Goal: Find specific page/section: Find specific page/section

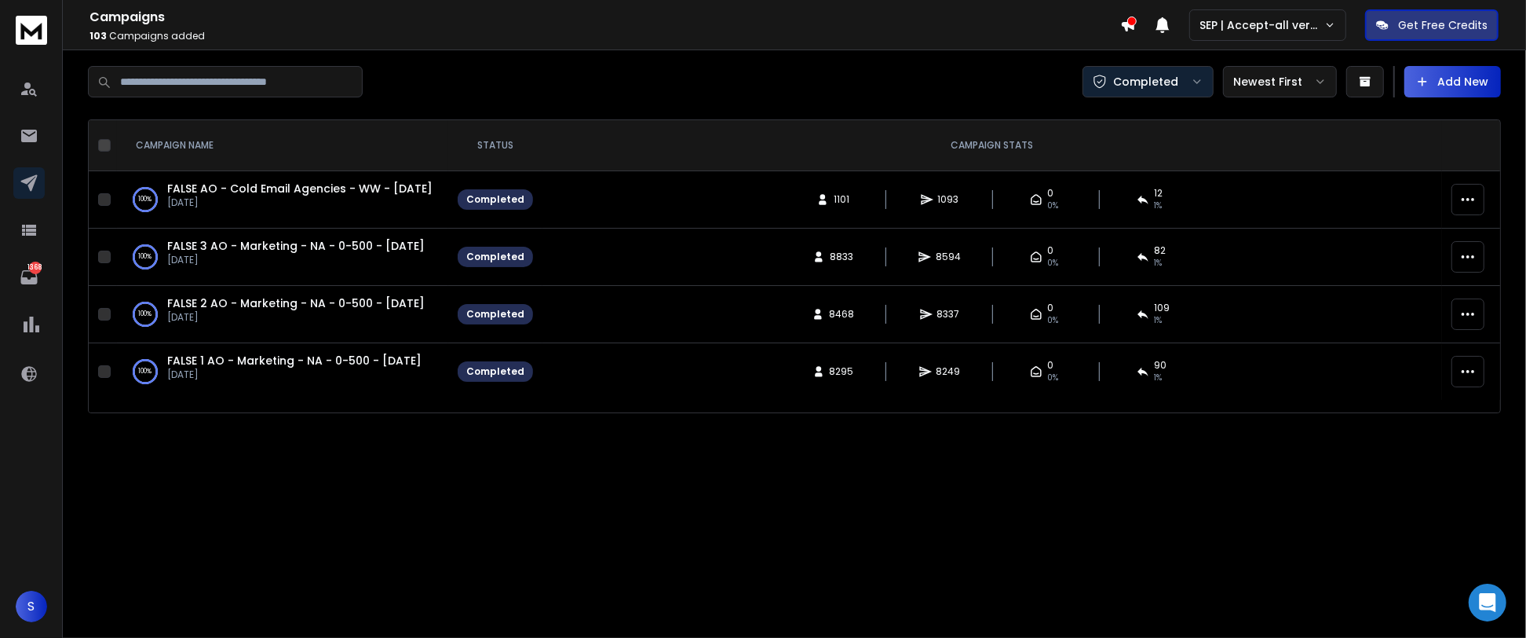
click at [1163, 80] on p "Completed" at bounding box center [1145, 82] width 65 height 16
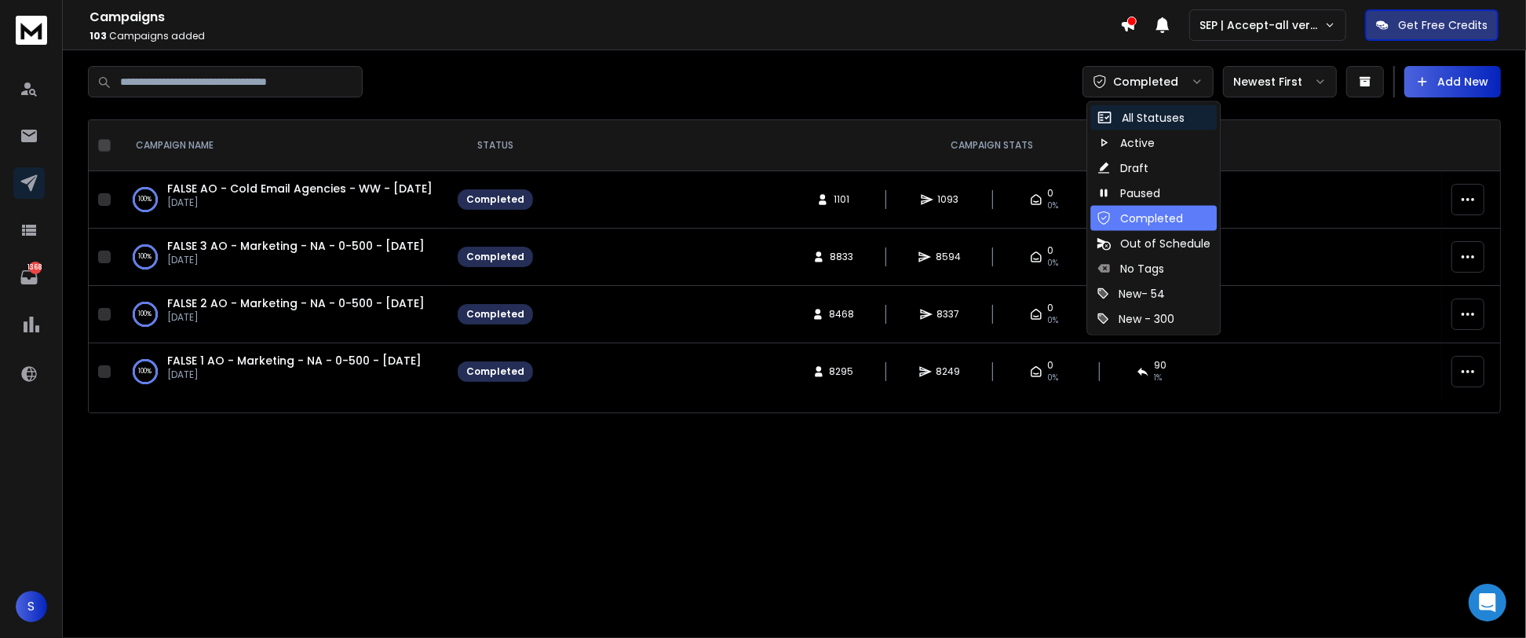
click at [1153, 119] on div "All Statuses" at bounding box center [1141, 118] width 88 height 16
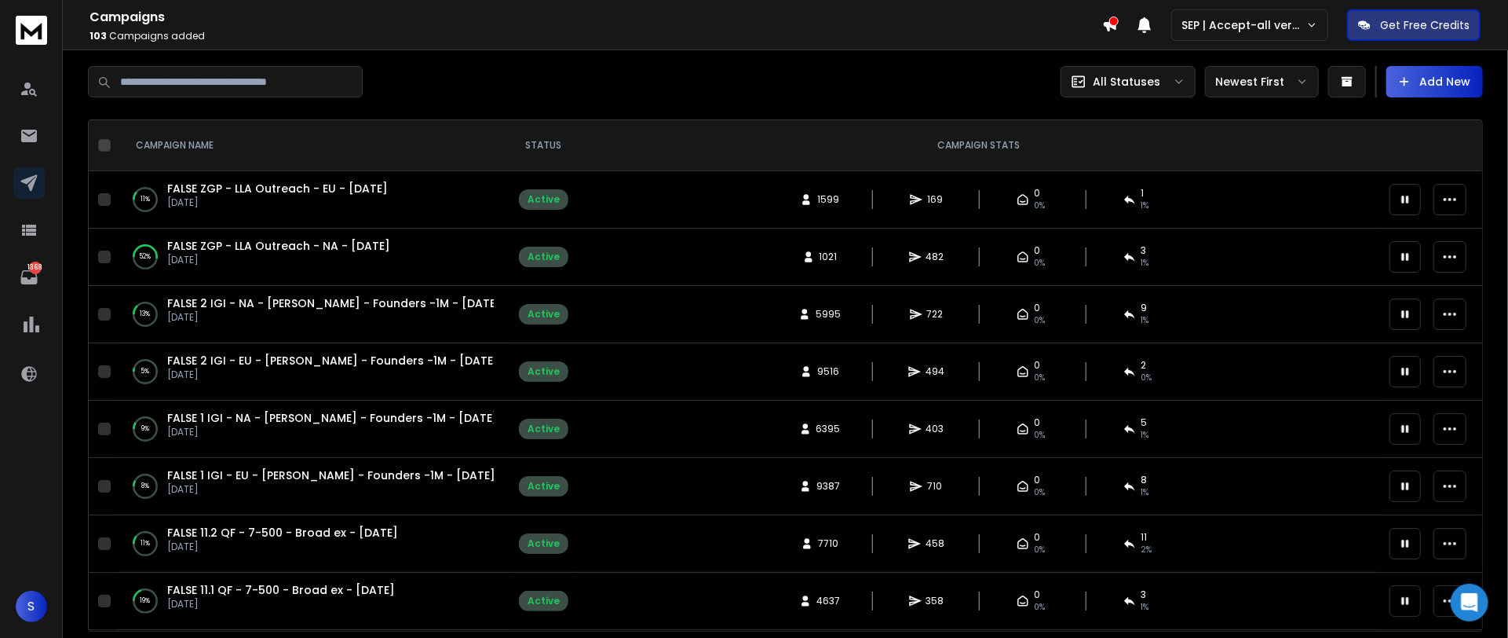
click at [310, 80] on input at bounding box center [225, 81] width 275 height 31
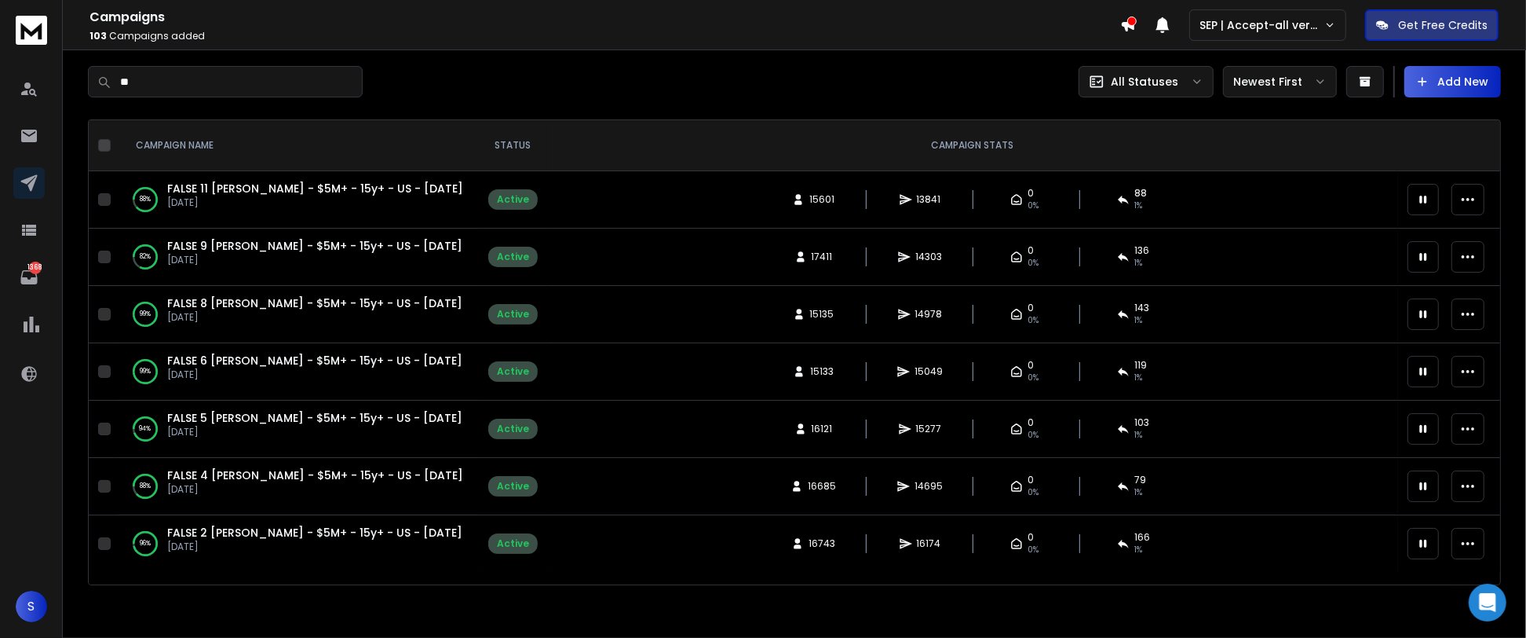
type input "**"
click at [1416, 205] on icon at bounding box center [1423, 199] width 14 height 14
click at [1425, 254] on icon at bounding box center [1423, 257] width 7 height 8
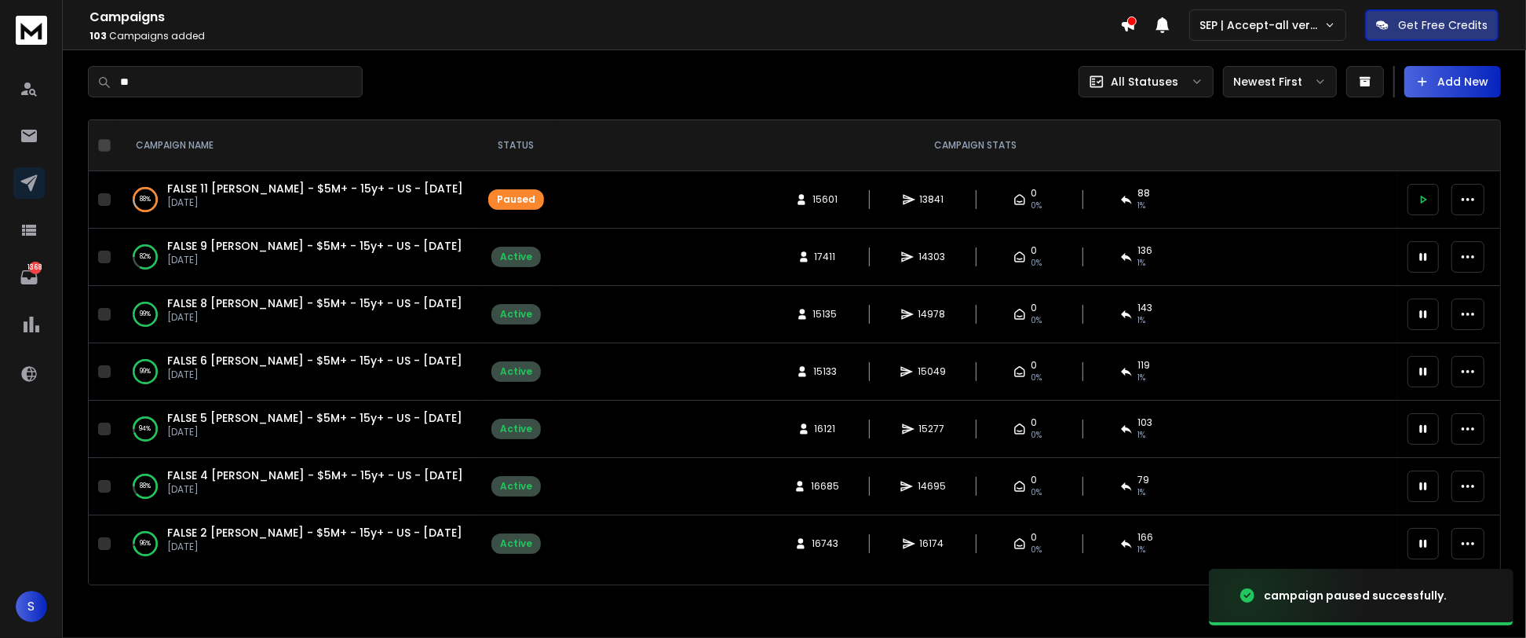
click at [1430, 312] on button at bounding box center [1423, 313] width 31 height 31
click at [1420, 368] on icon at bounding box center [1423, 371] width 7 height 8
click at [1424, 422] on button at bounding box center [1423, 428] width 31 height 31
drag, startPoint x: 1423, startPoint y: 482, endPoint x: 1420, endPoint y: 501, distance: 19.1
click at [1423, 483] on icon at bounding box center [1423, 486] width 14 height 14
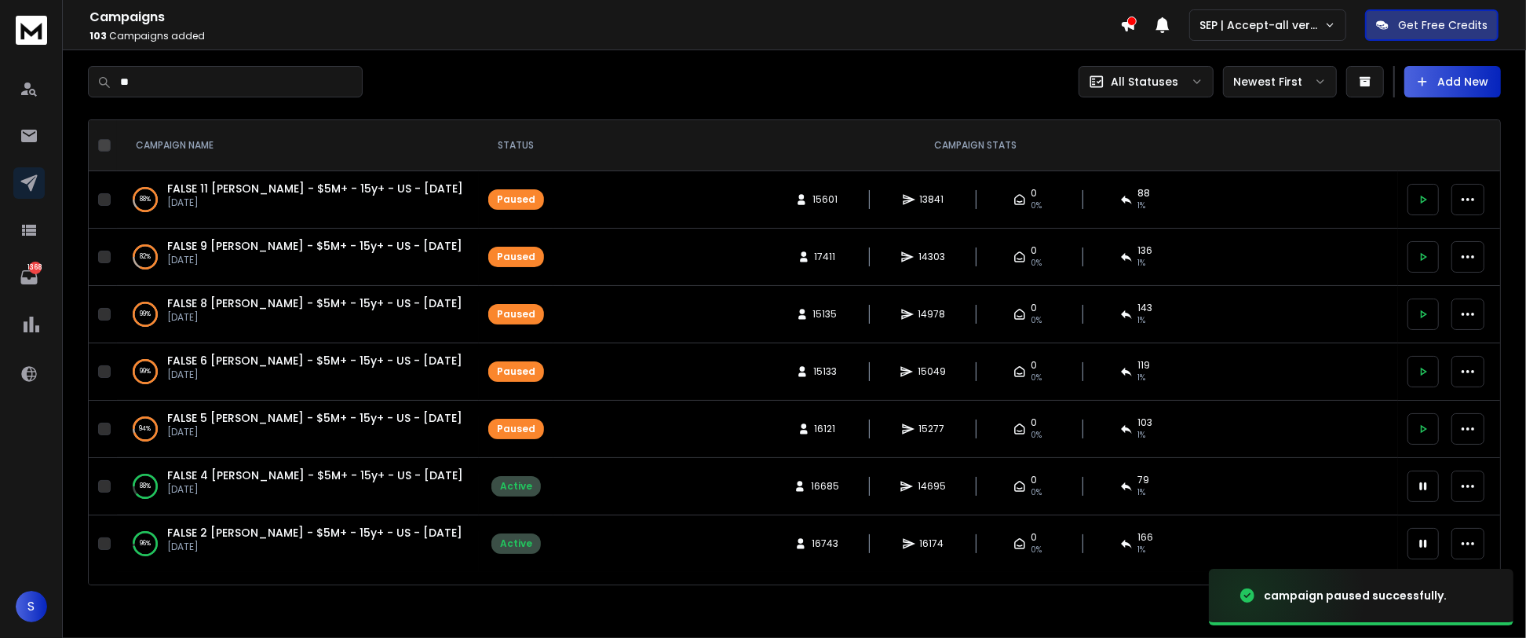
click at [1417, 545] on icon at bounding box center [1423, 543] width 14 height 14
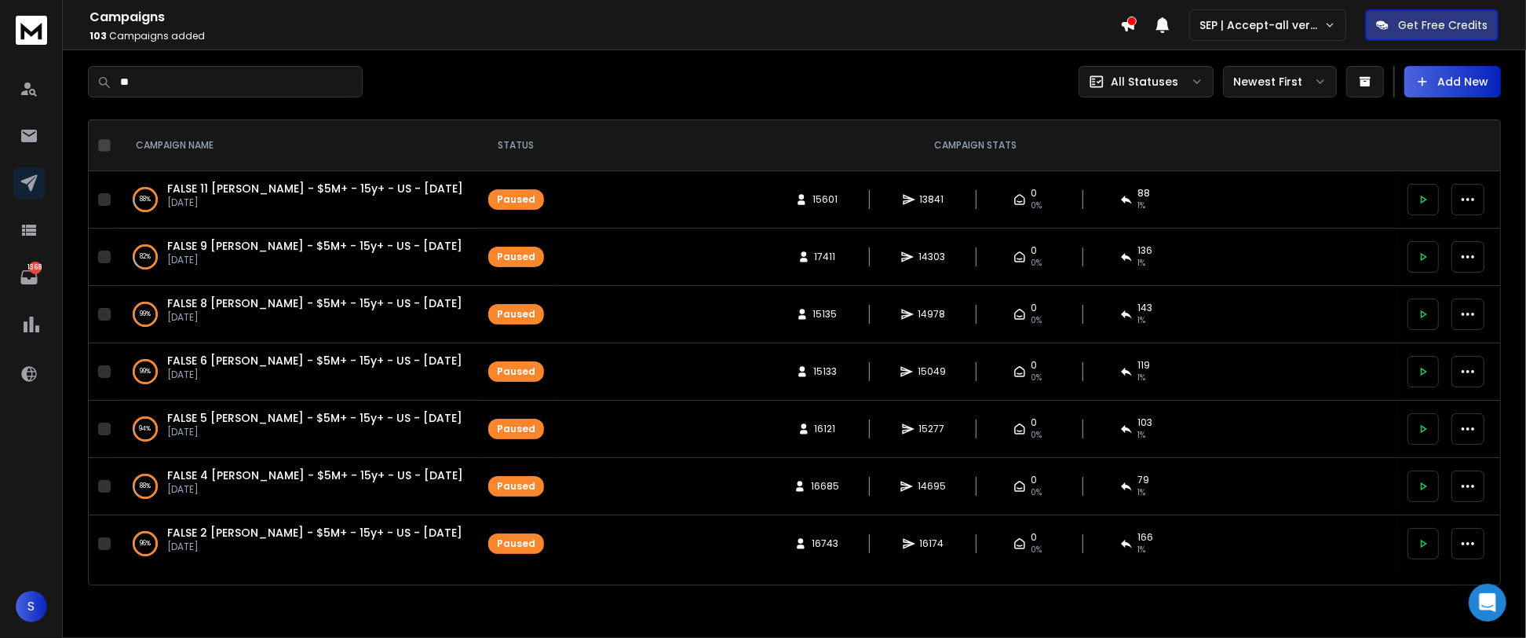
click at [1479, 192] on button "button" at bounding box center [1468, 199] width 33 height 31
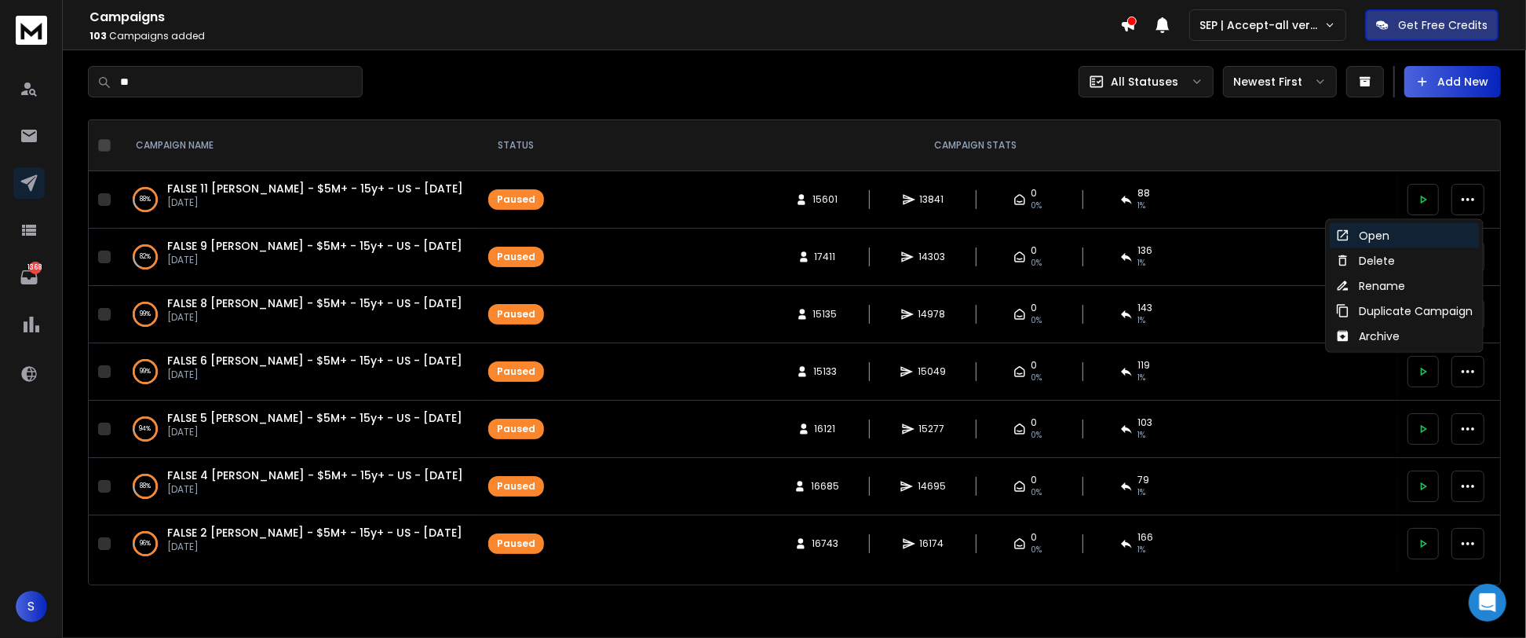
click at [956, 93] on div "Campaigns 103 Campaigns Added All Statuses Newest First Add New" at bounding box center [1148, 81] width 707 height 31
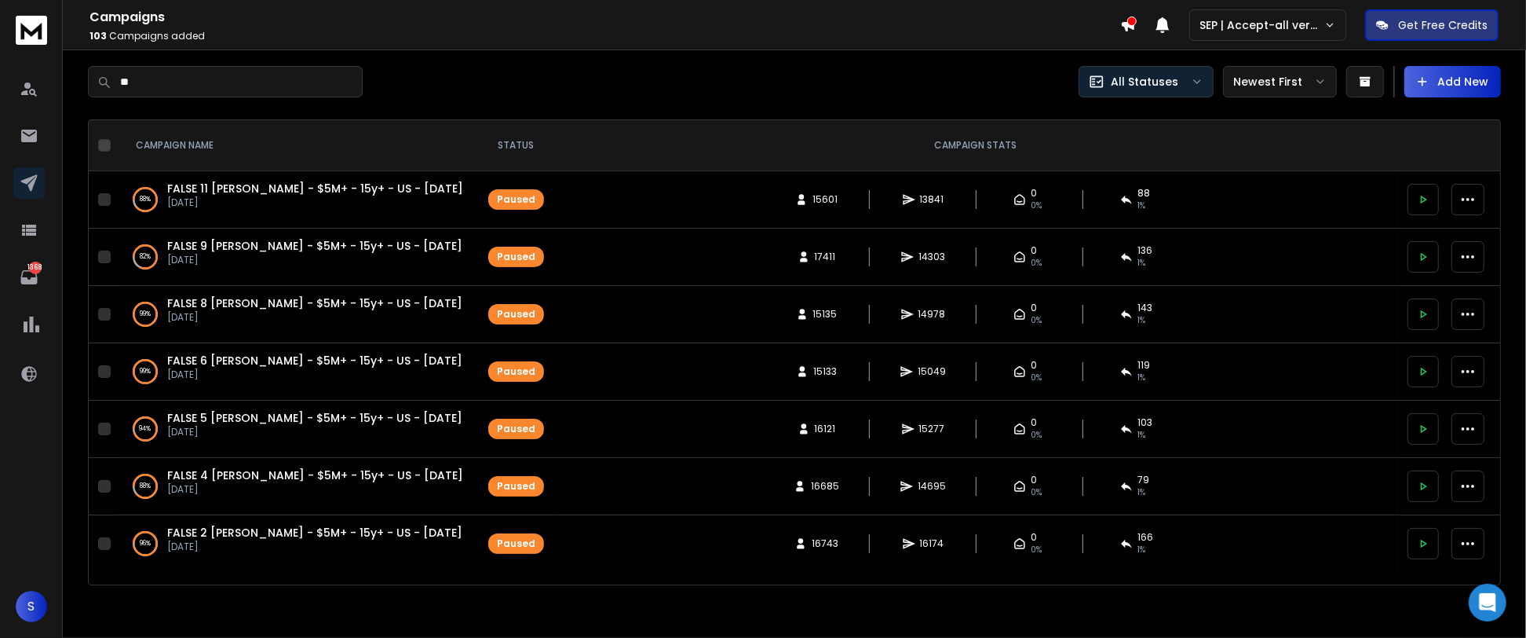
click at [1097, 80] on icon "button" at bounding box center [1097, 82] width 16 height 16
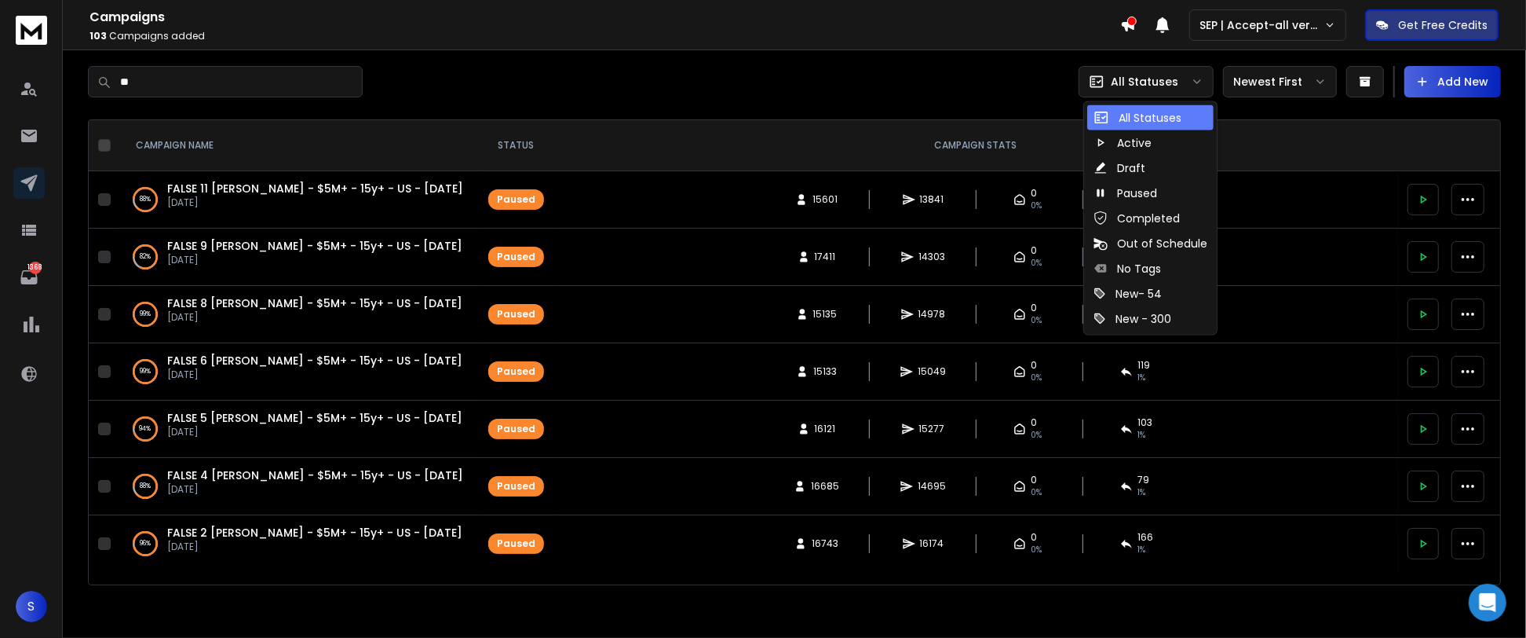
click at [1116, 117] on div "All Statuses" at bounding box center [1138, 118] width 88 height 16
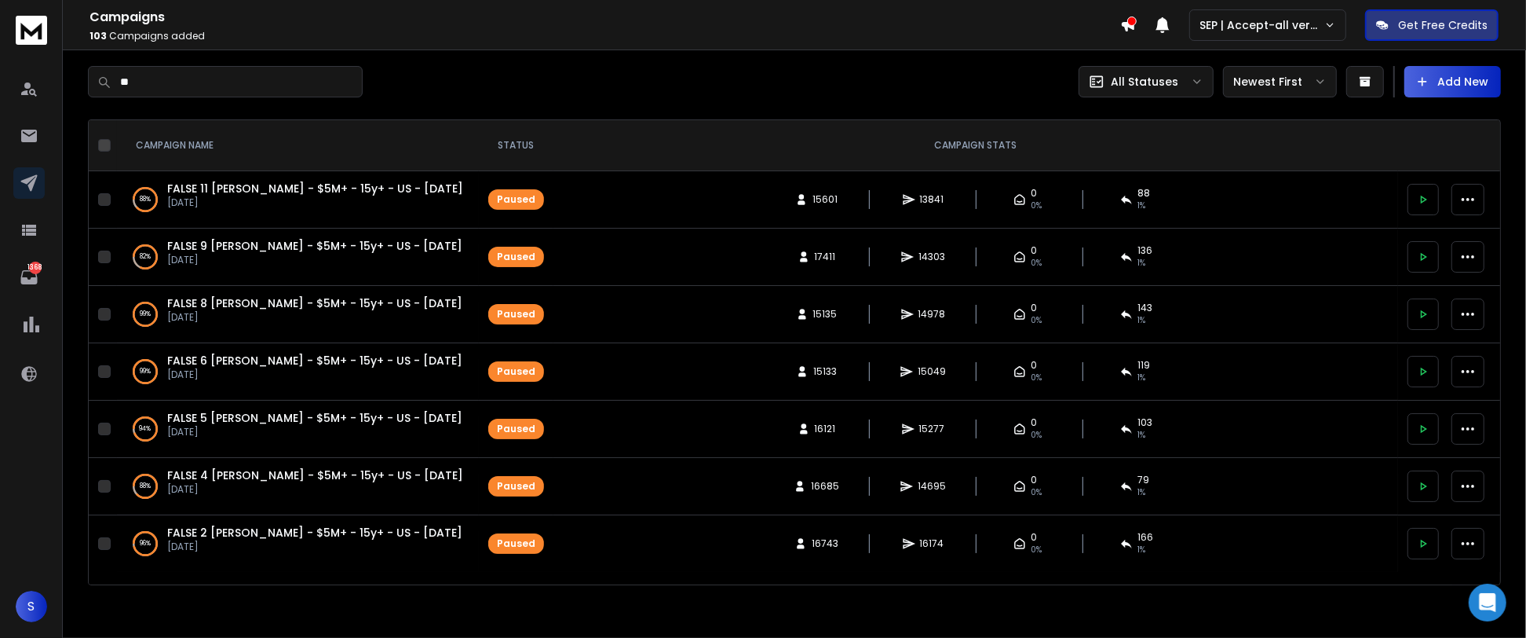
drag, startPoint x: 228, startPoint y: 93, endPoint x: 92, endPoint y: 103, distance: 136.9
click at [92, 103] on div "** Campaigns 103 Campaigns Added All Statuses Newest First Add New CAMPAIGN NAM…" at bounding box center [794, 325] width 1413 height 519
click at [1136, 78] on p "All Statuses" at bounding box center [1145, 82] width 68 height 16
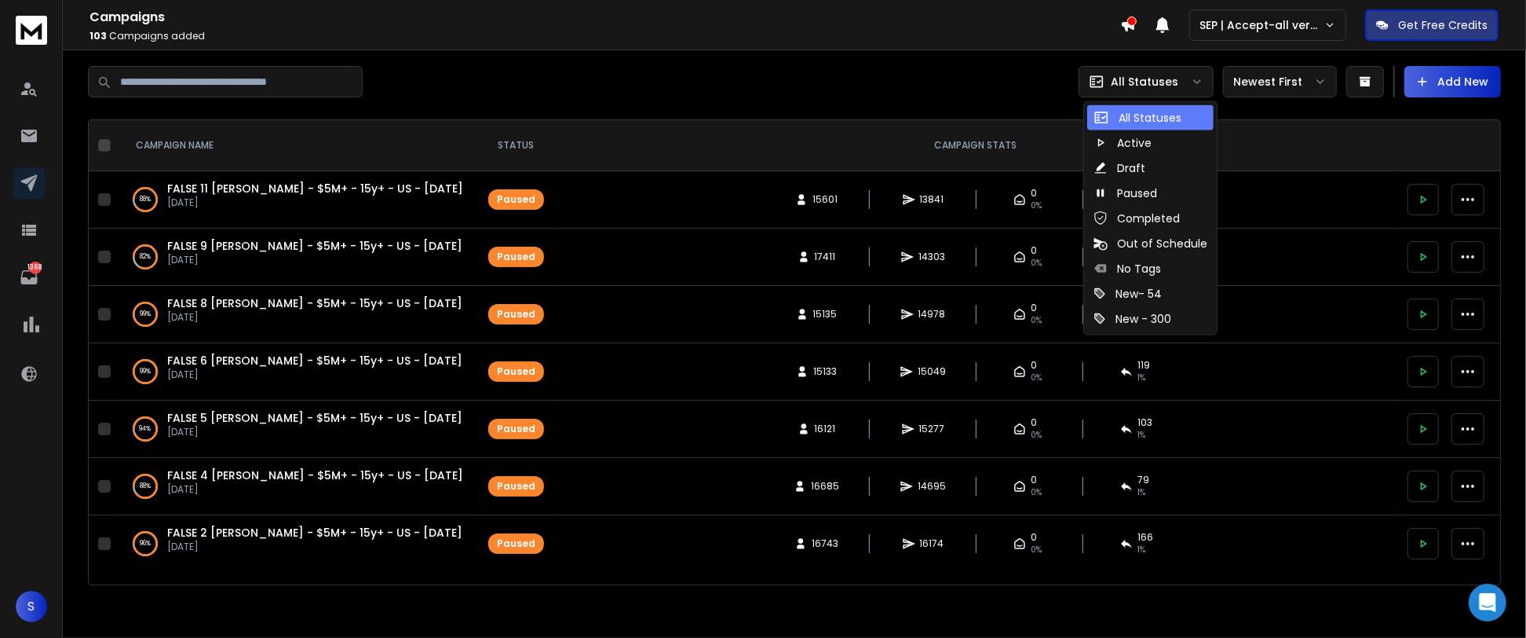
click at [1025, 78] on div "Campaigns 103 Campaigns Added All Statuses Newest First Add New" at bounding box center [1148, 81] width 707 height 31
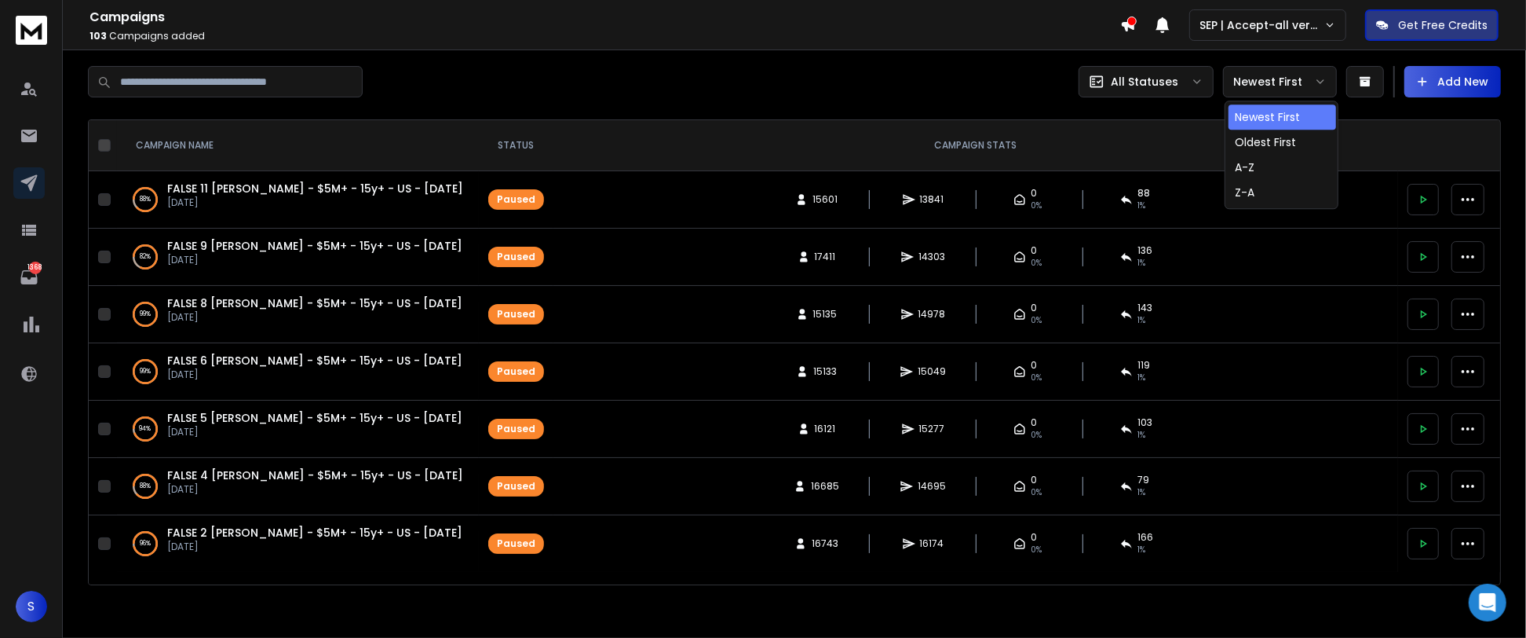
click at [1272, 70] on button "Newest First" at bounding box center [1280, 81] width 114 height 31
click at [305, 76] on input at bounding box center [225, 81] width 275 height 31
click at [304, 76] on input at bounding box center [225, 81] width 275 height 31
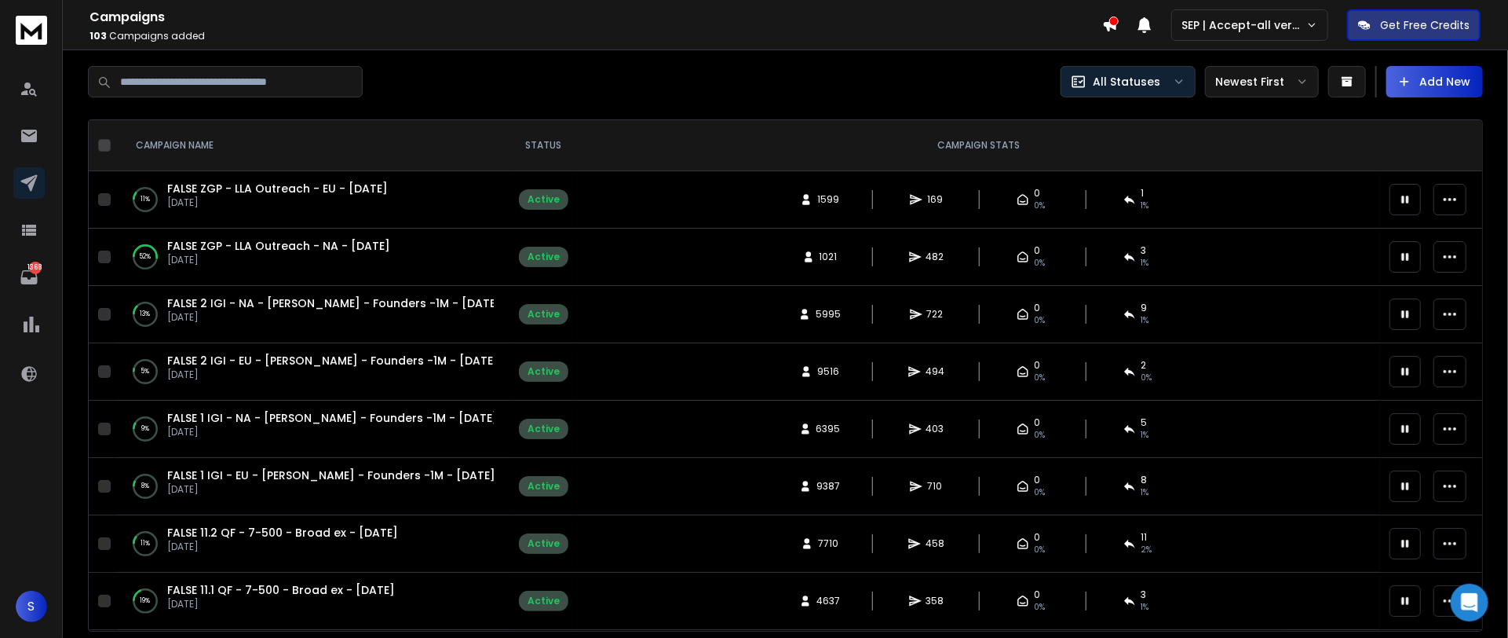
click at [1097, 74] on p "All Statuses" at bounding box center [1127, 82] width 68 height 16
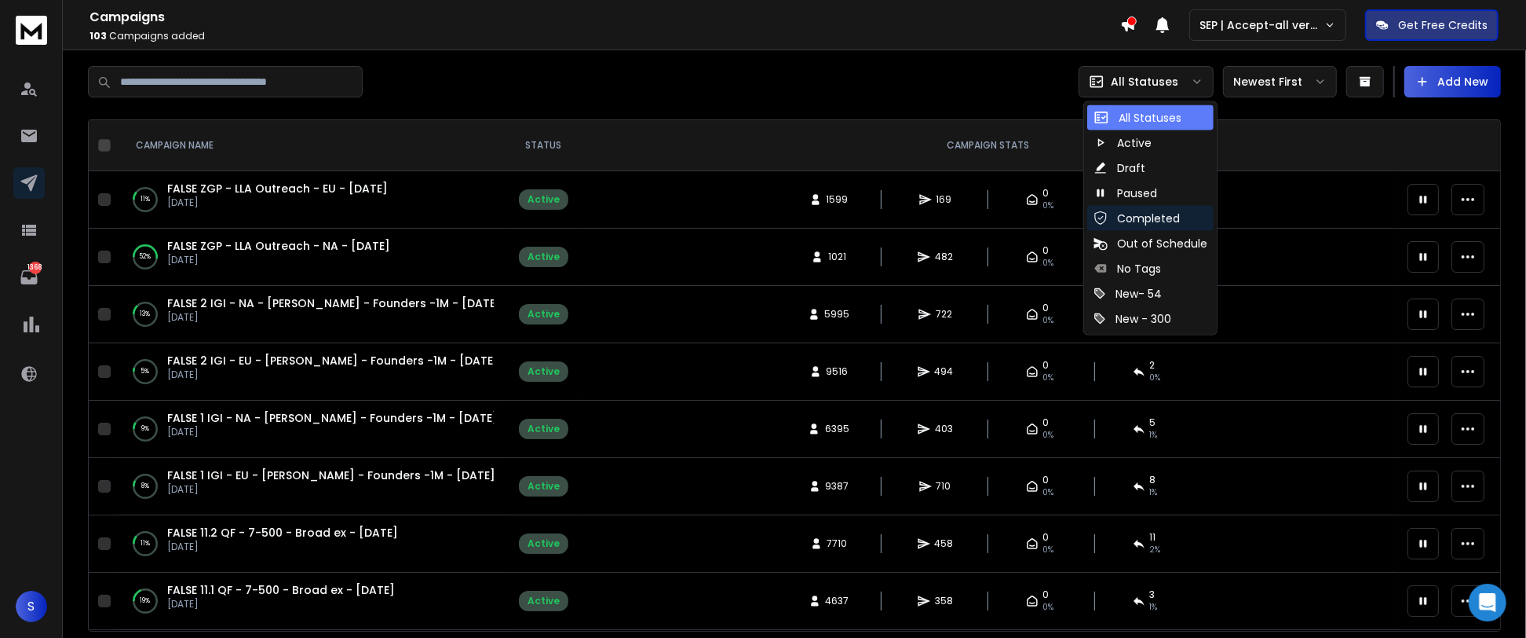
click at [1120, 214] on div "Completed" at bounding box center [1137, 218] width 86 height 16
